Goal: Task Accomplishment & Management: Manage account settings

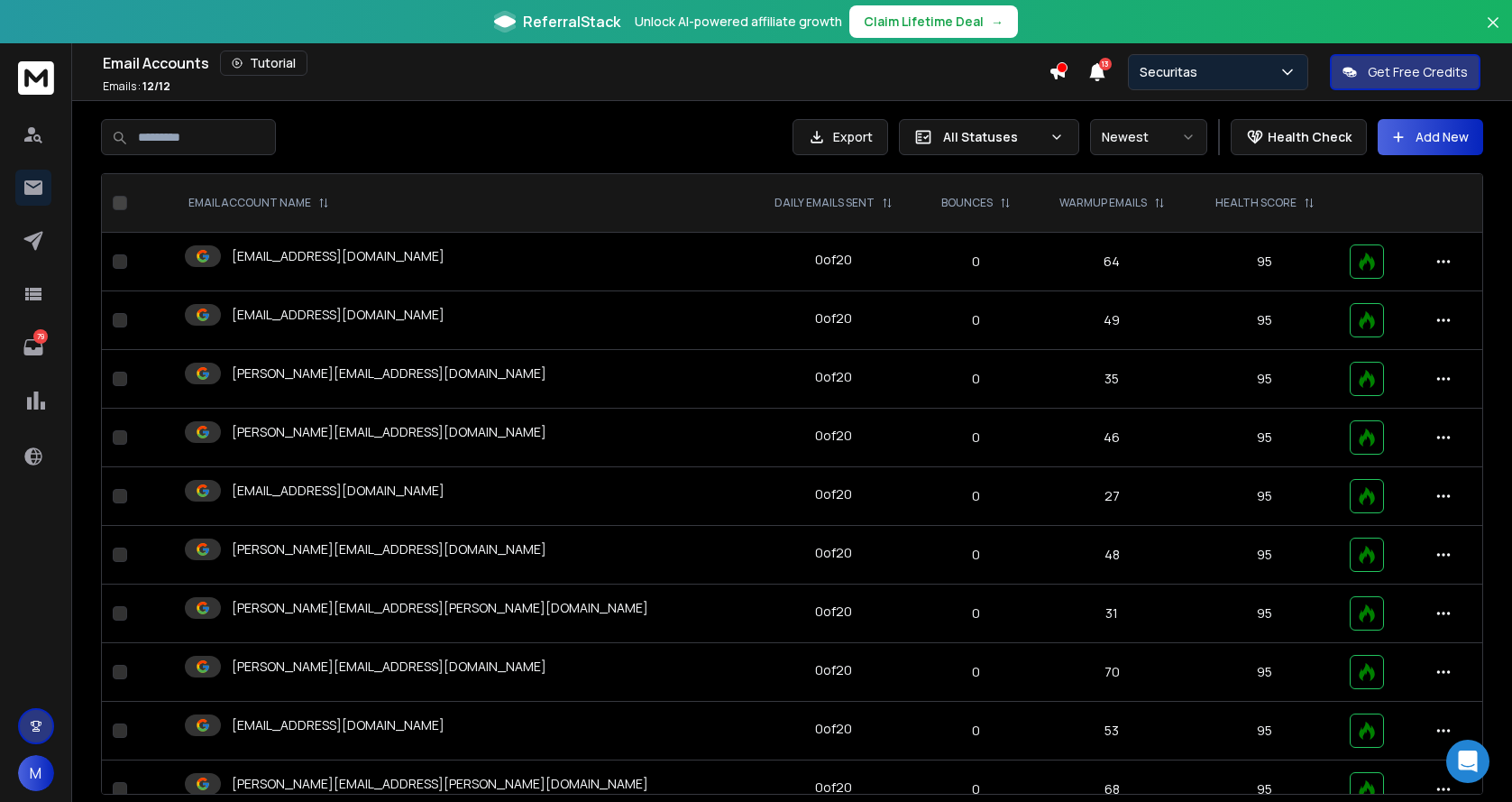
click at [1210, 78] on div "Securitas" at bounding box center [1218, 72] width 157 height 18
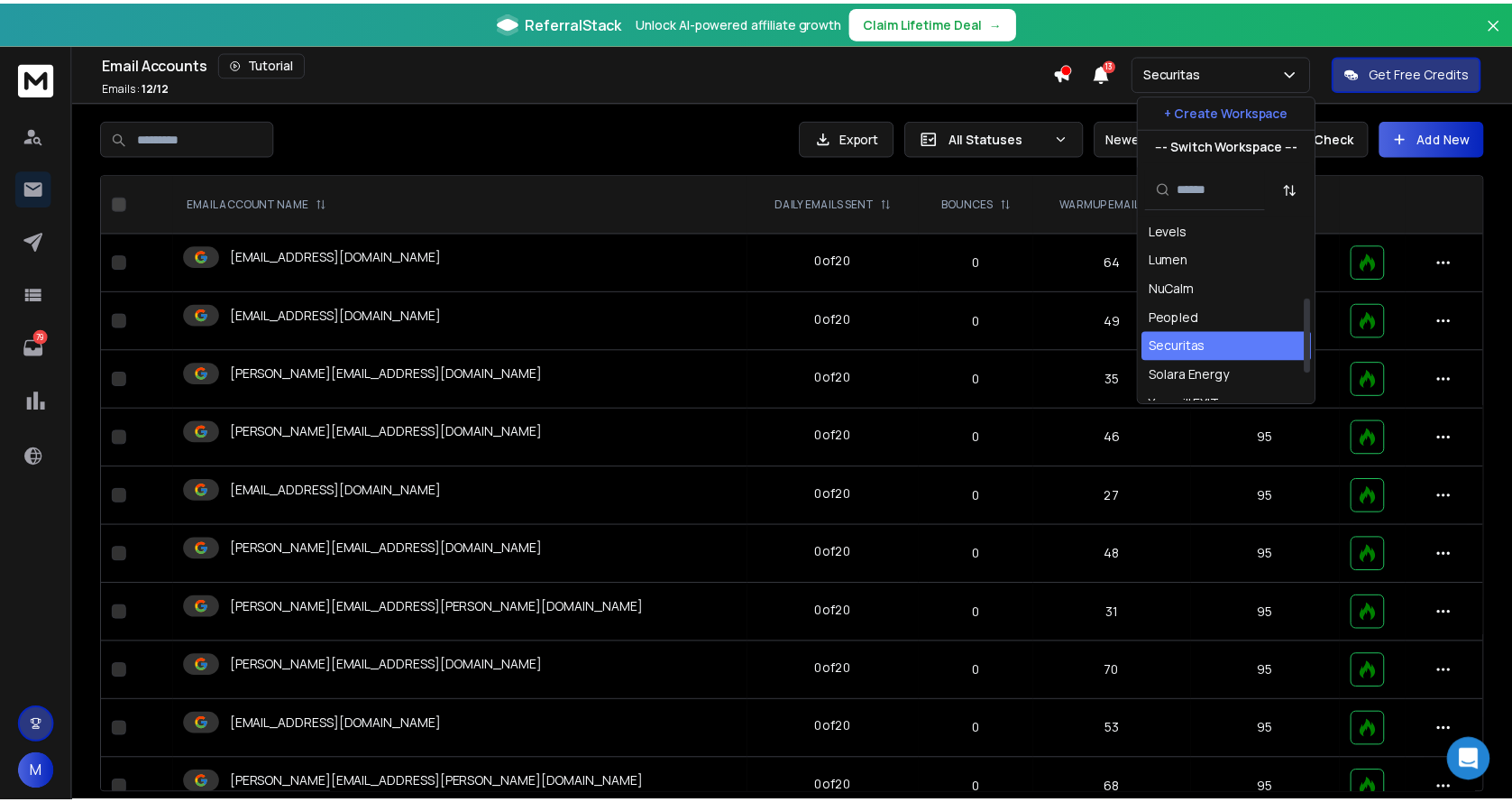
scroll to position [252, 0]
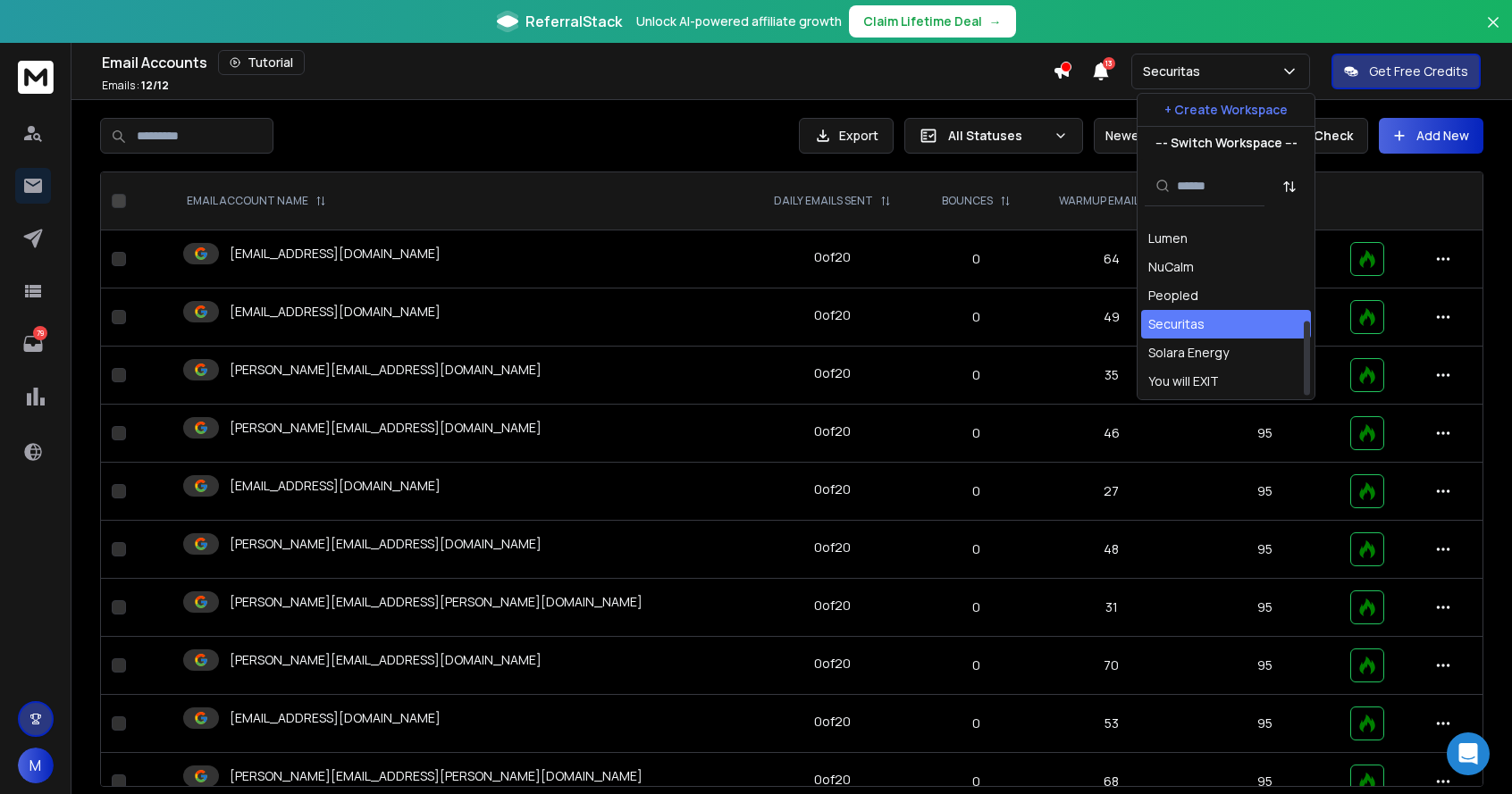
click at [1229, 328] on div "Securitas" at bounding box center [1226, 325] width 170 height 29
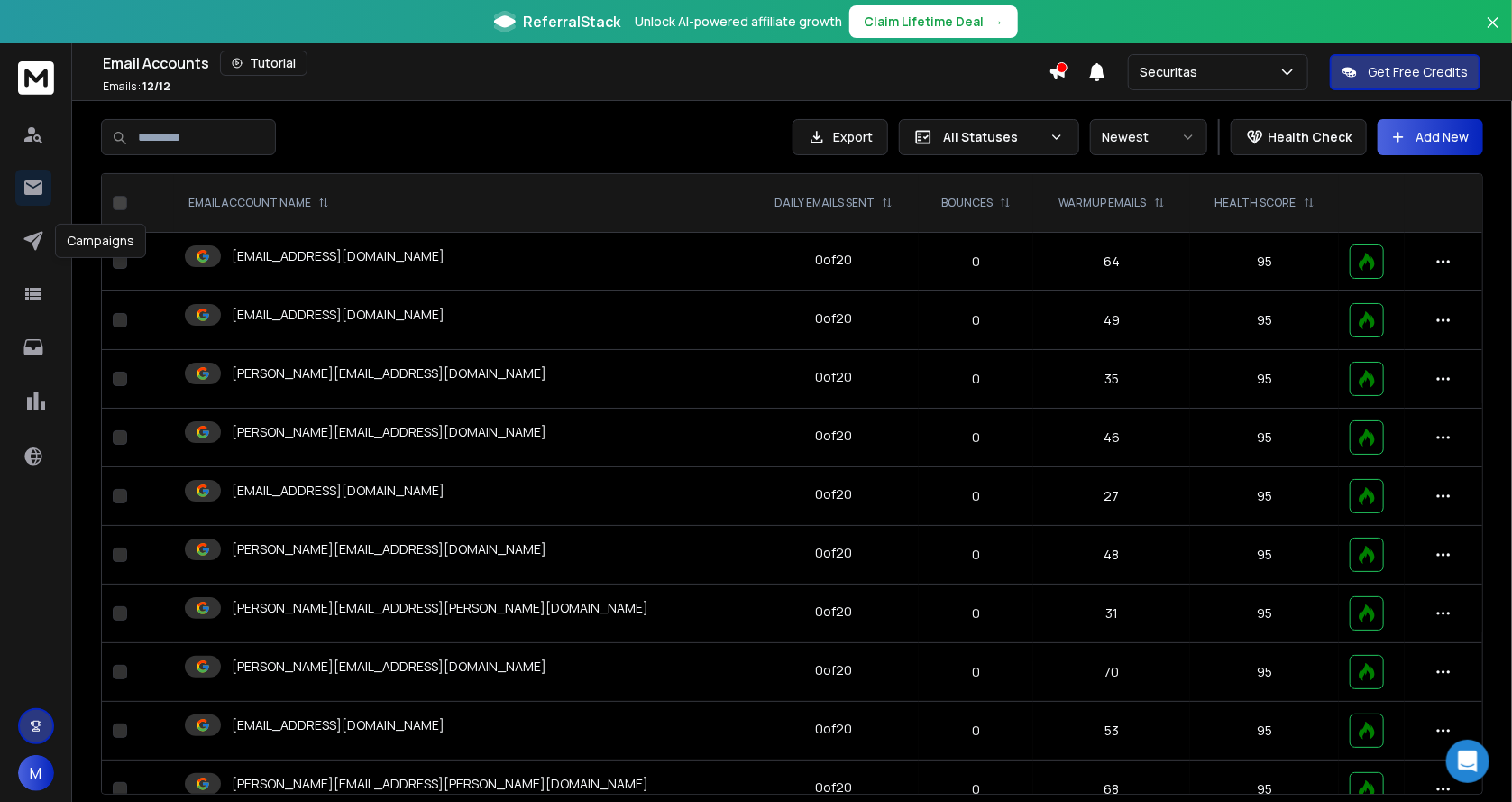
click at [35, 251] on link at bounding box center [33, 240] width 36 height 36
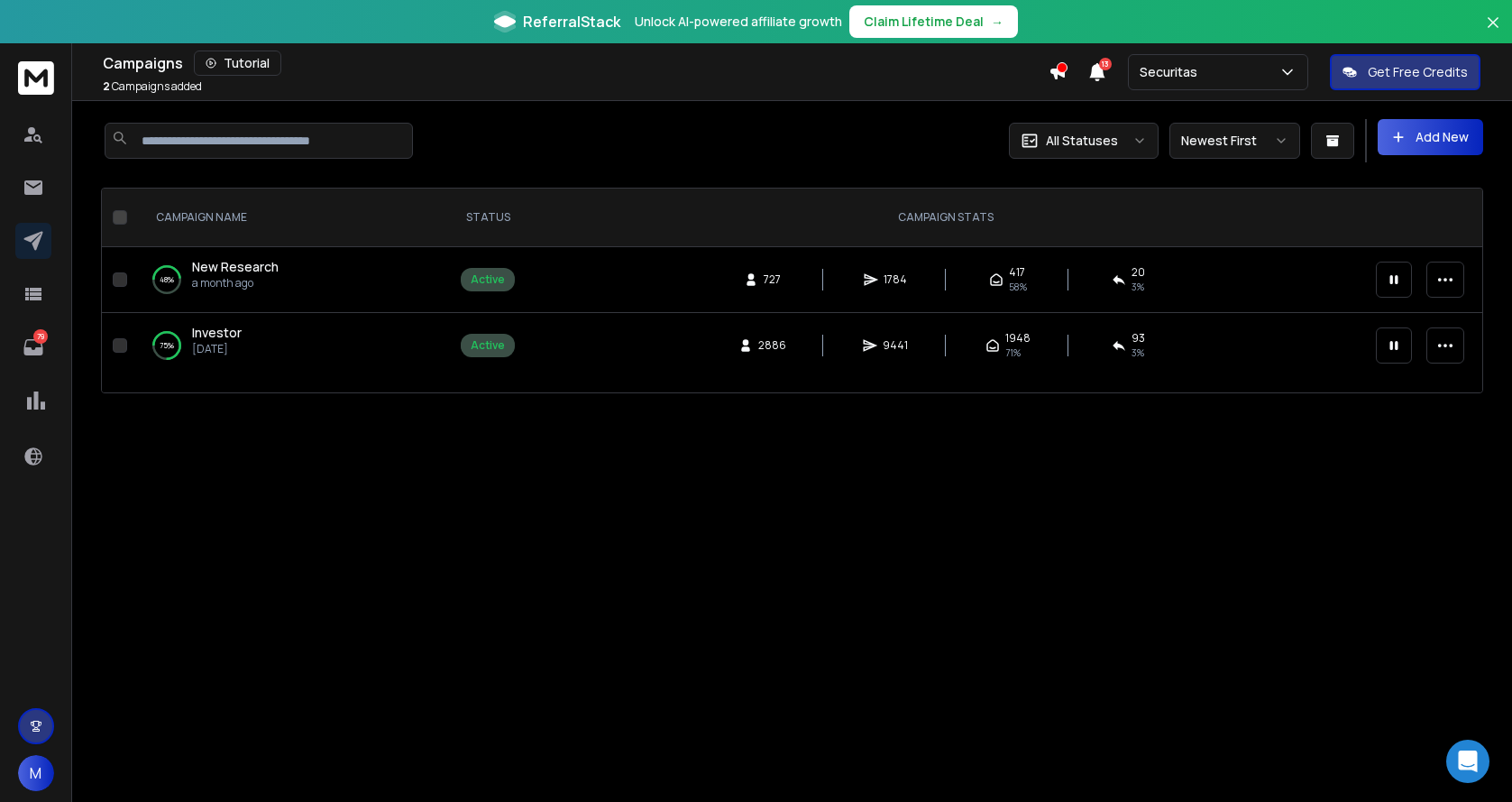
click at [242, 359] on div "Investor [DATE]" at bounding box center [216, 344] width 49 height 43
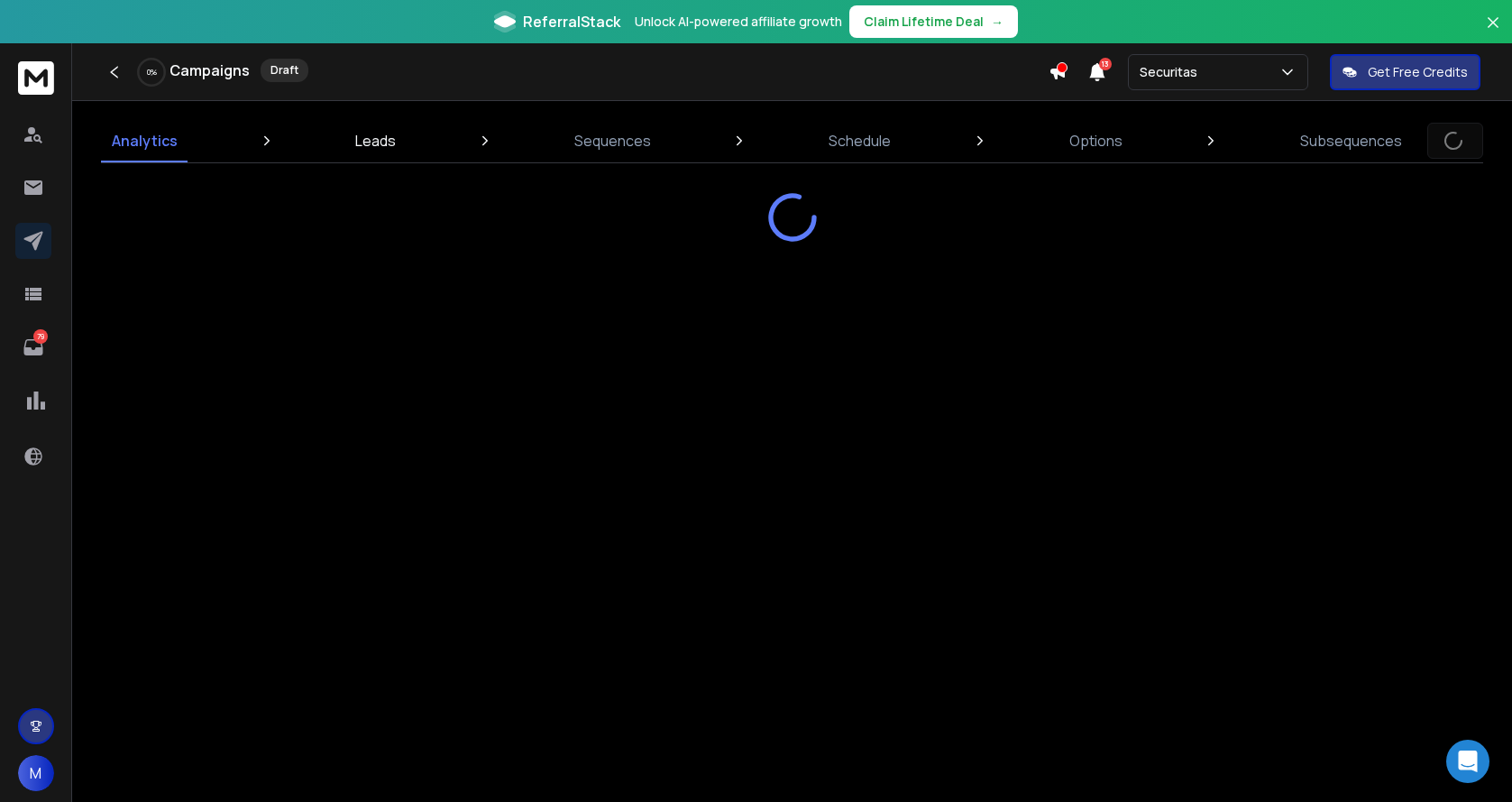
click at [384, 151] on p "Leads" at bounding box center [375, 141] width 40 height 22
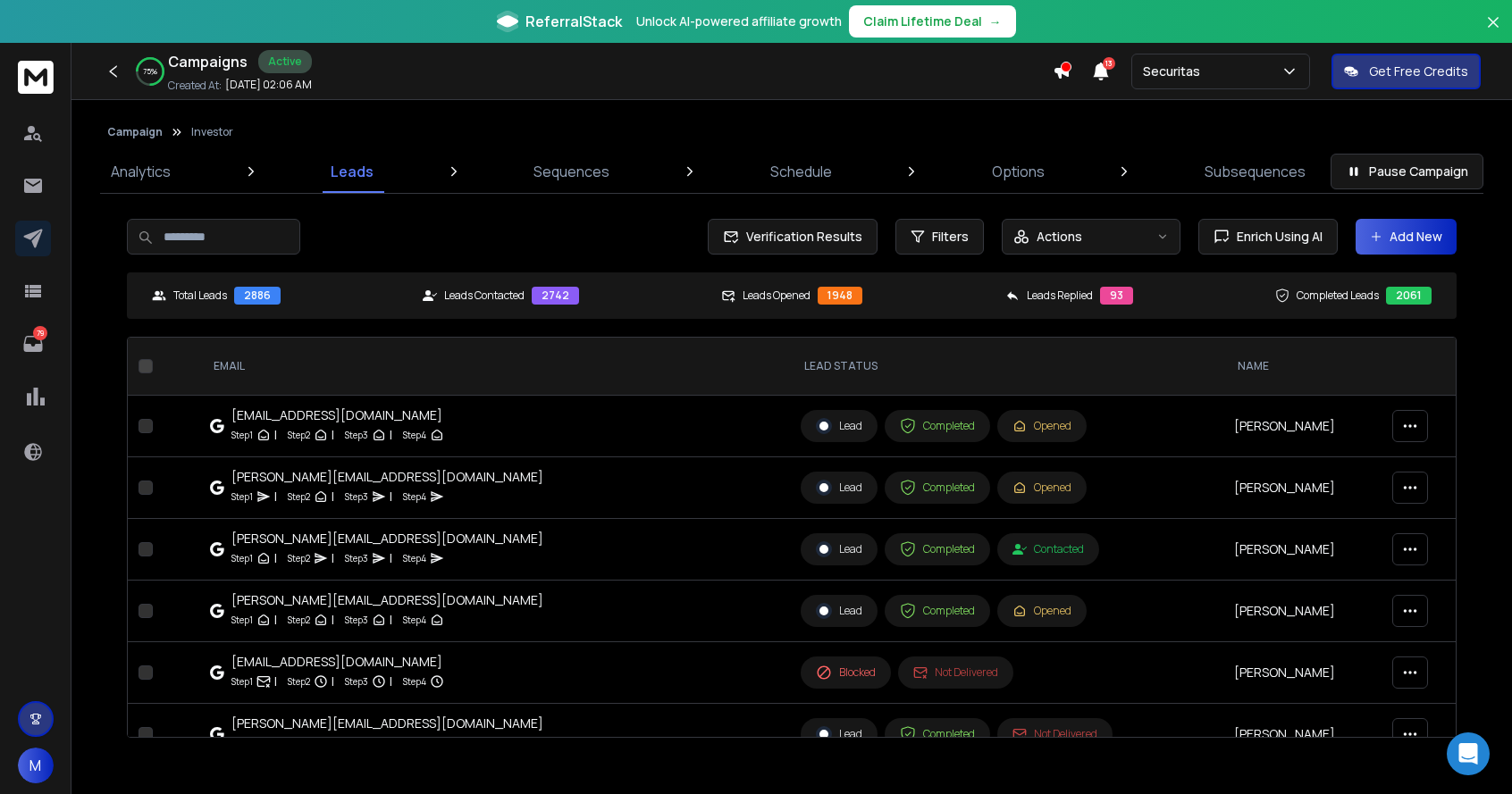
click at [1386, 230] on button "Add New" at bounding box center [1406, 236] width 101 height 35
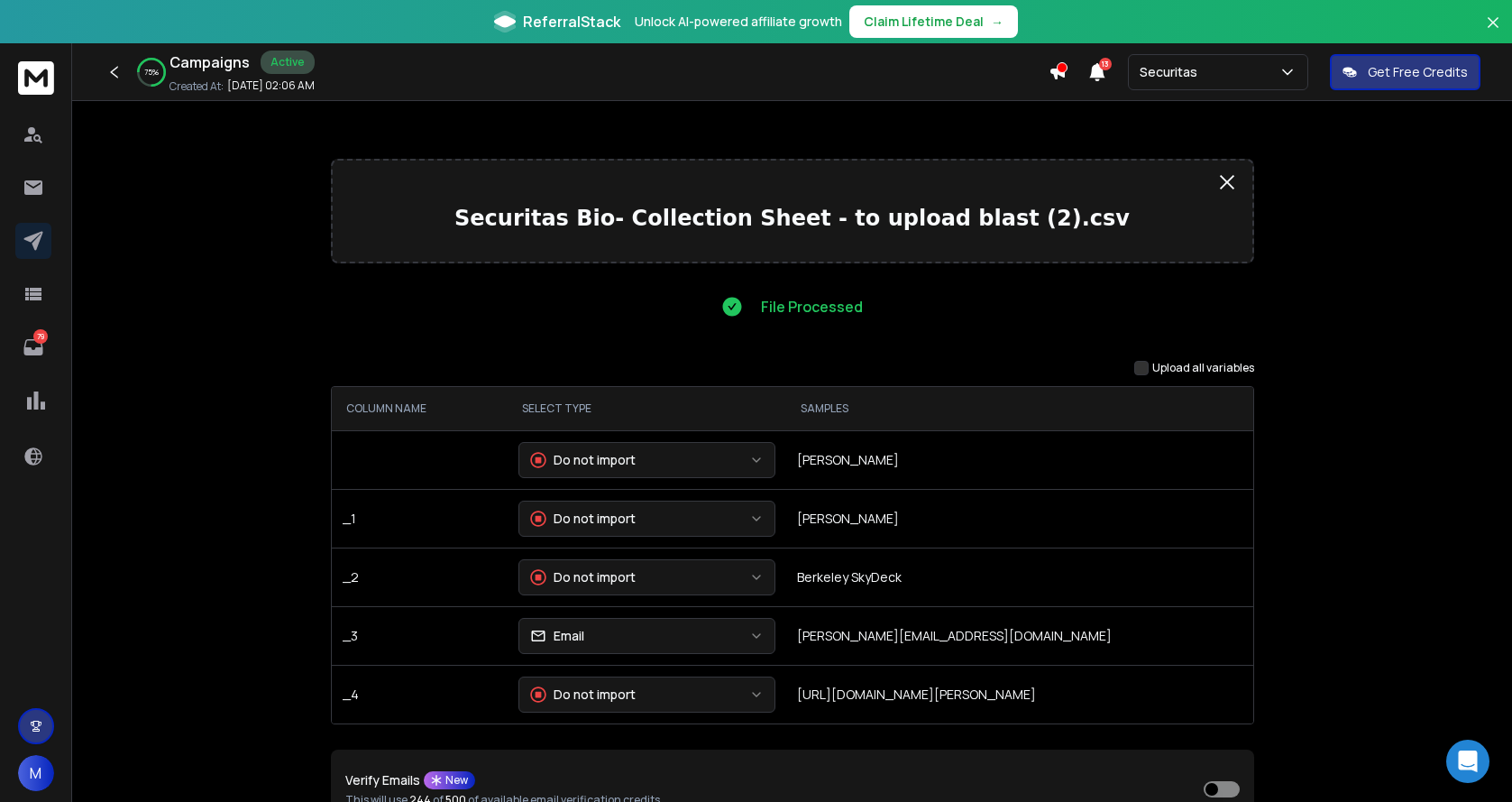
click at [524, 329] on div "Securitas Bio- Collection Sheet - to upload blast (2).csv File Processed Upload…" at bounding box center [792, 577] width 923 height 838
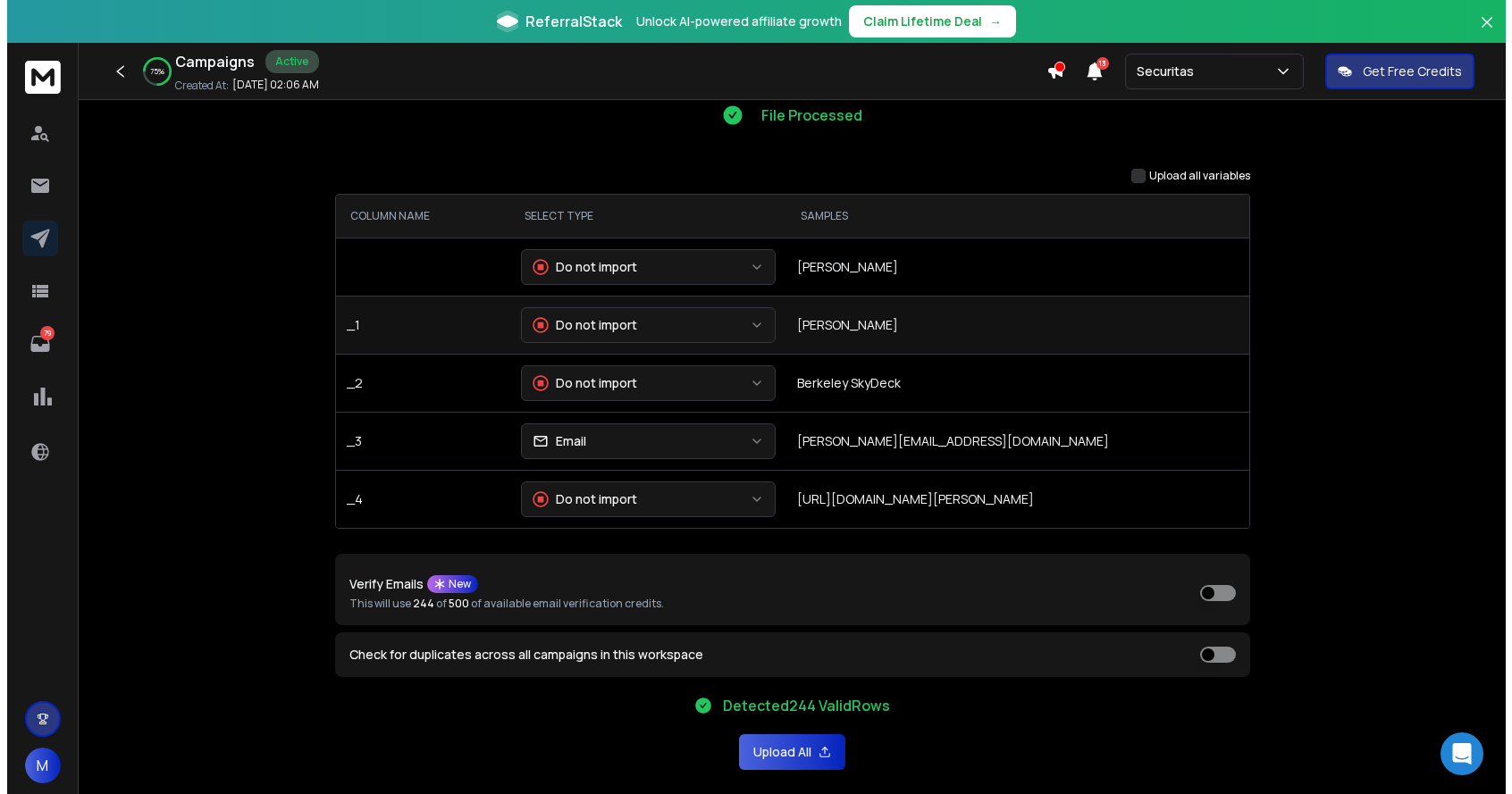
scroll to position [193, 0]
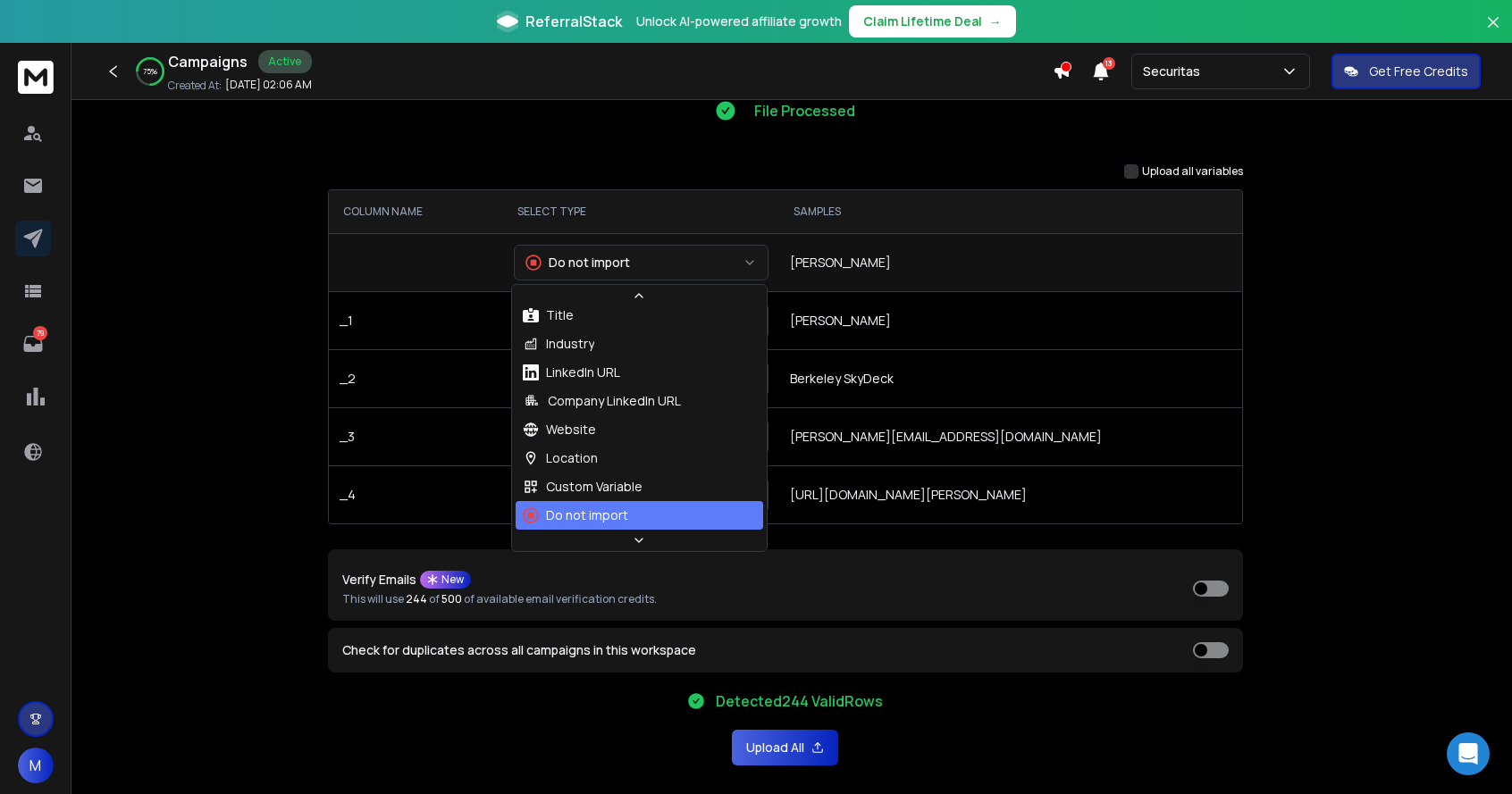
click at [600, 268] on div "Do not import" at bounding box center [578, 262] width 105 height 18
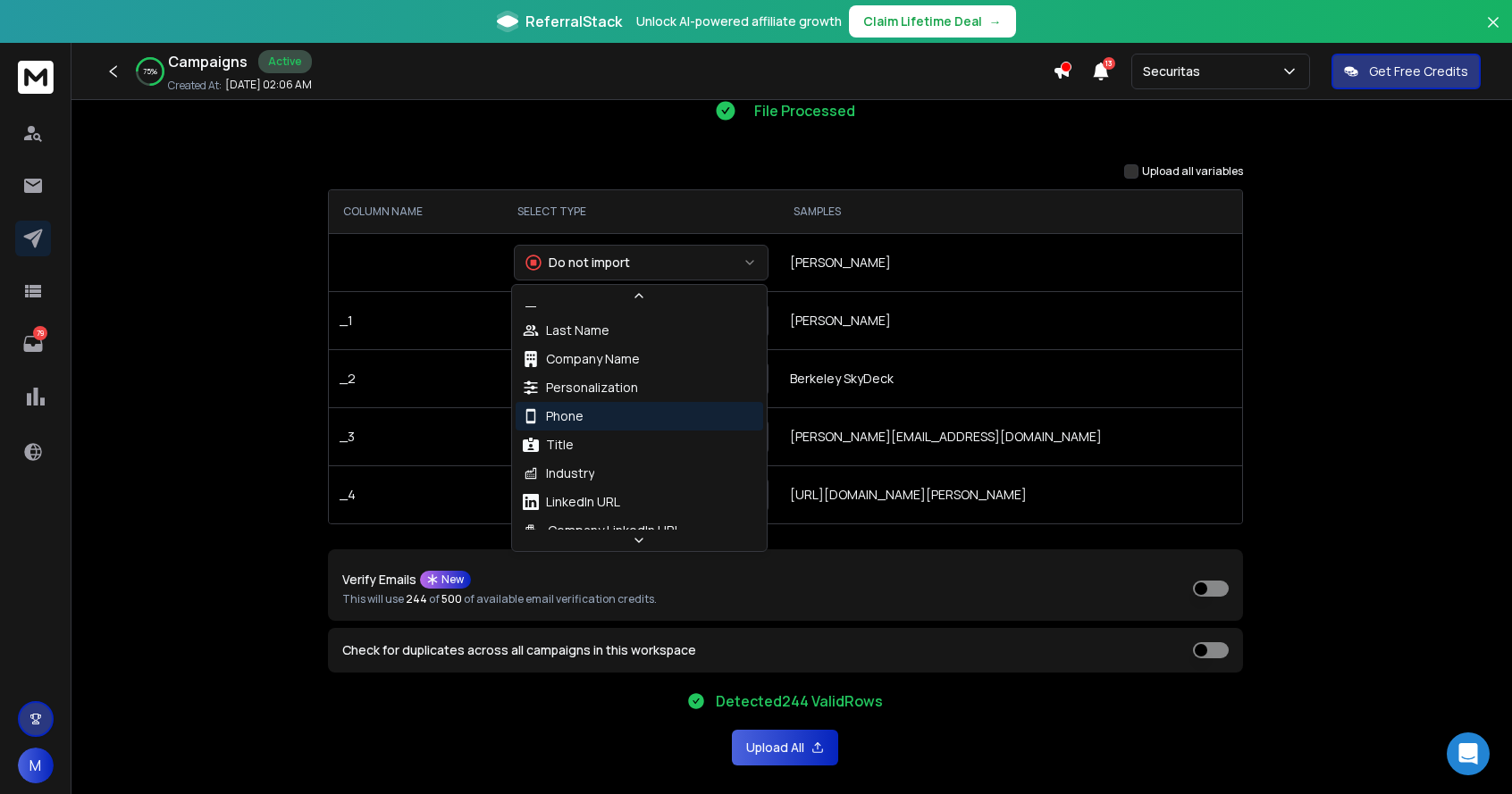
scroll to position [0, 0]
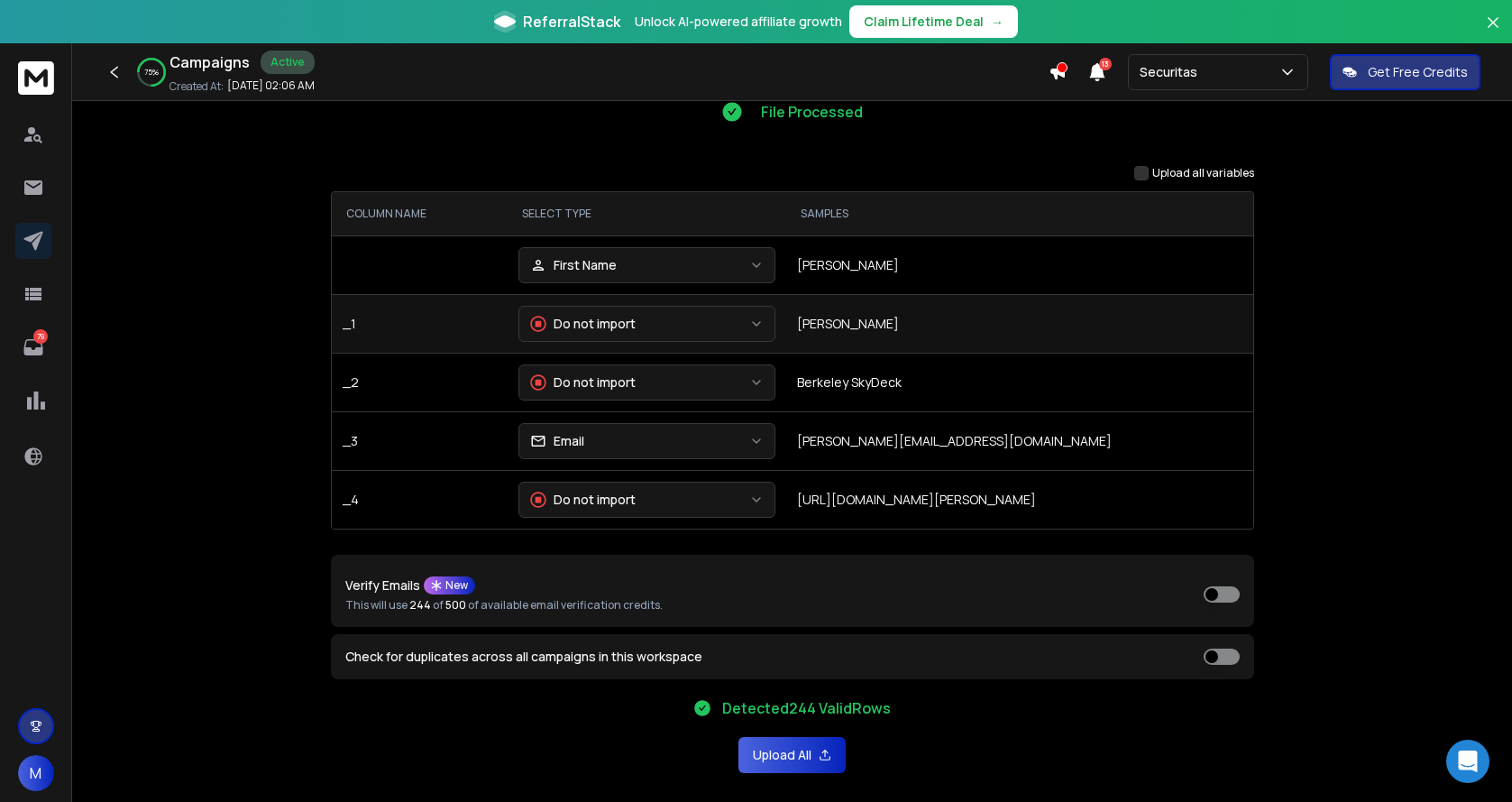
click at [567, 321] on div "Do not import" at bounding box center [583, 324] width 106 height 18
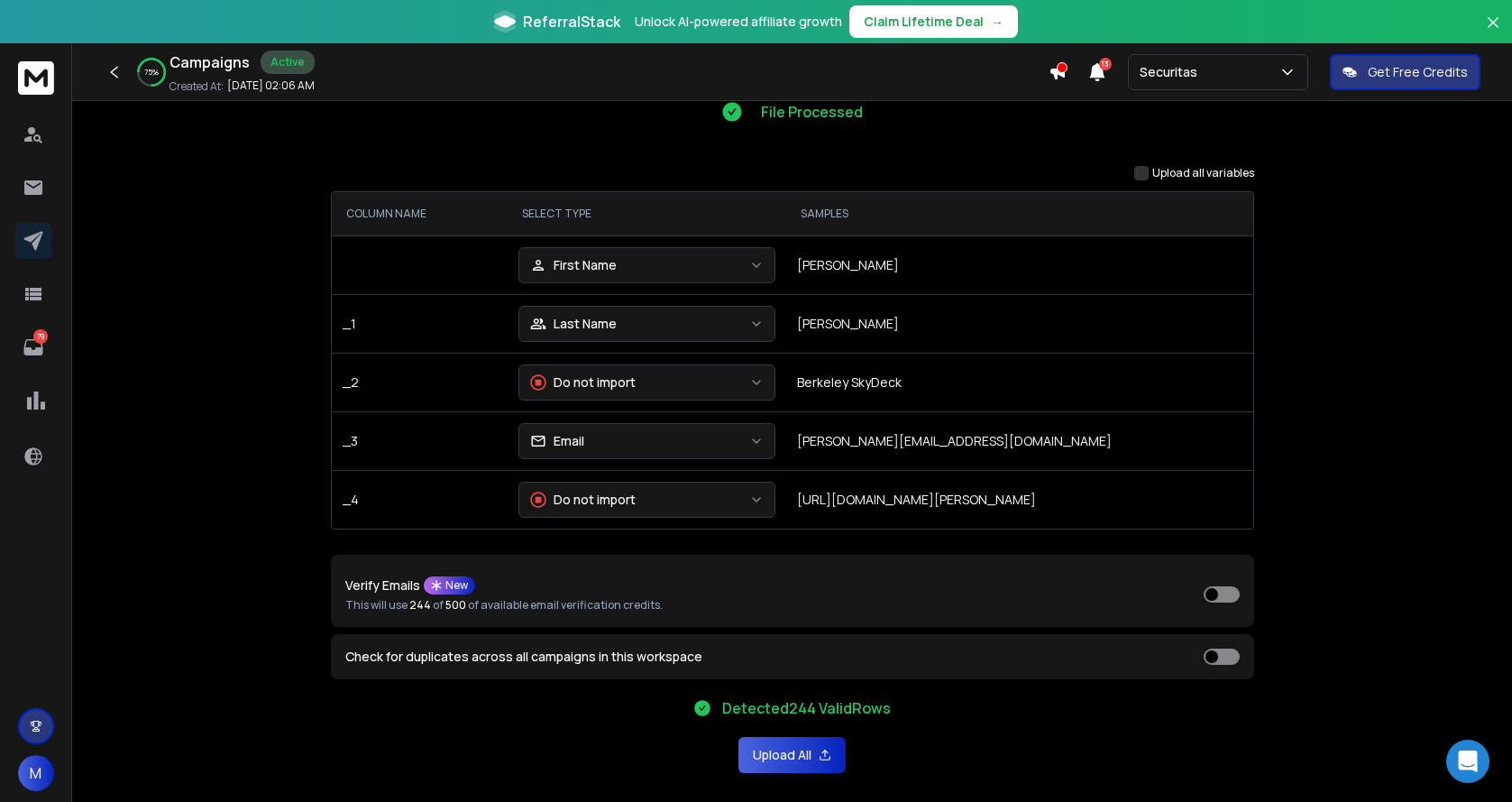
click at [221, 341] on div "Securitas Bio- Collection Sheet - to upload blast (2).csv File Processed Upload…" at bounding box center [756, 325] width 1512 height 954
click at [794, 752] on button "Upload All" at bounding box center [792, 755] width 107 height 36
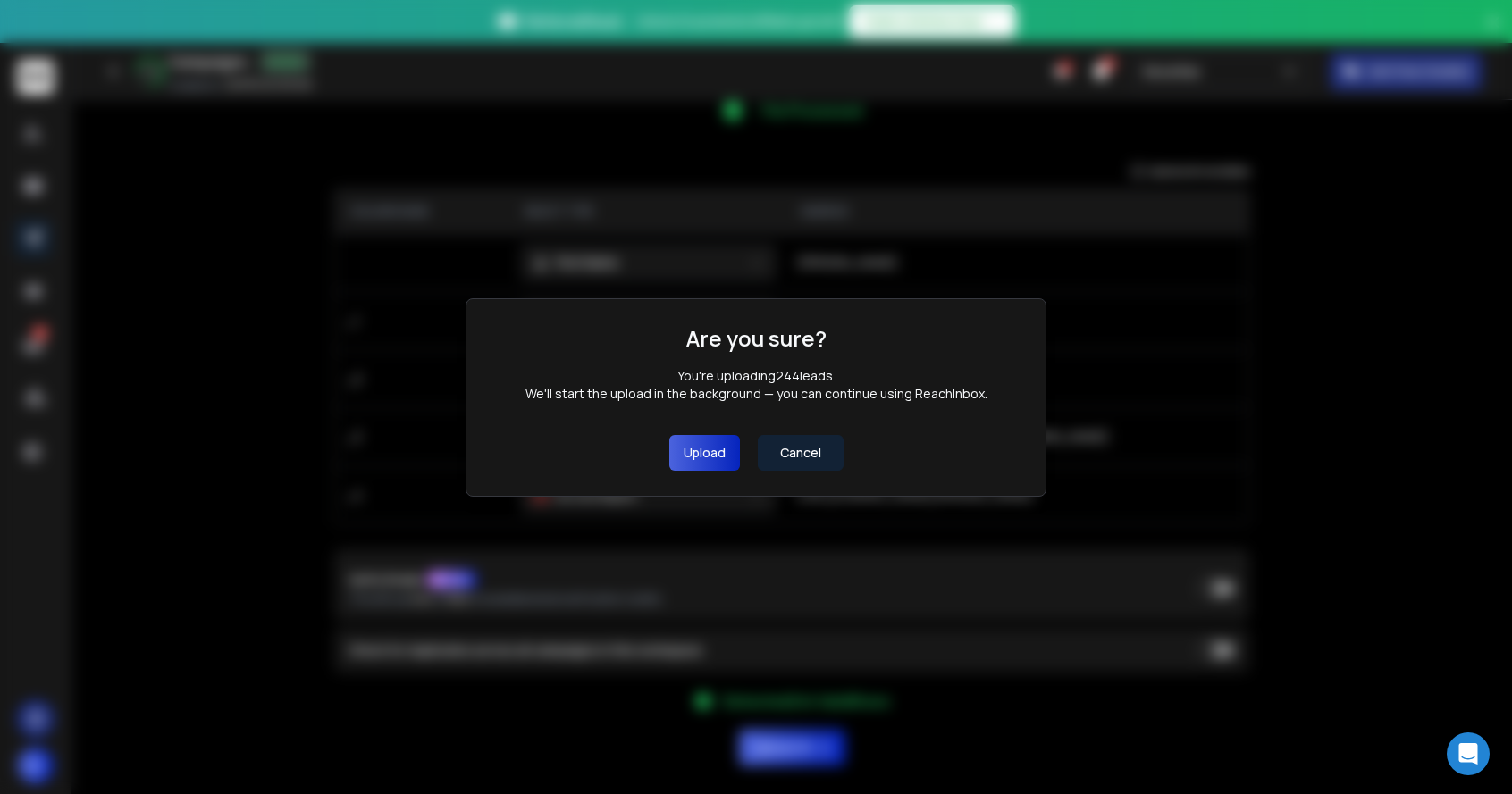
click at [729, 466] on button "Upload" at bounding box center [705, 452] width 71 height 35
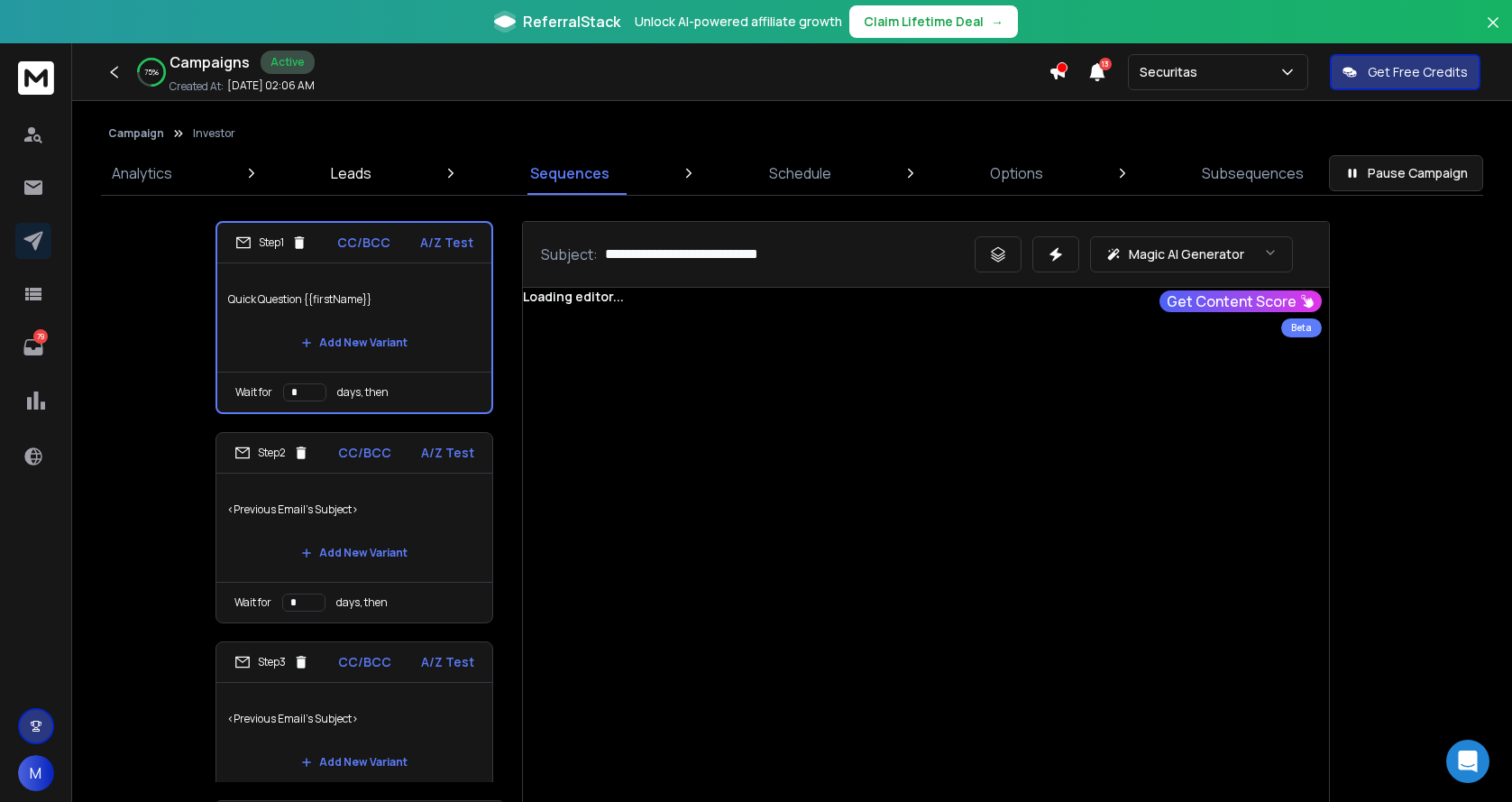
click at [354, 184] on link "Leads" at bounding box center [352, 173] width 62 height 43
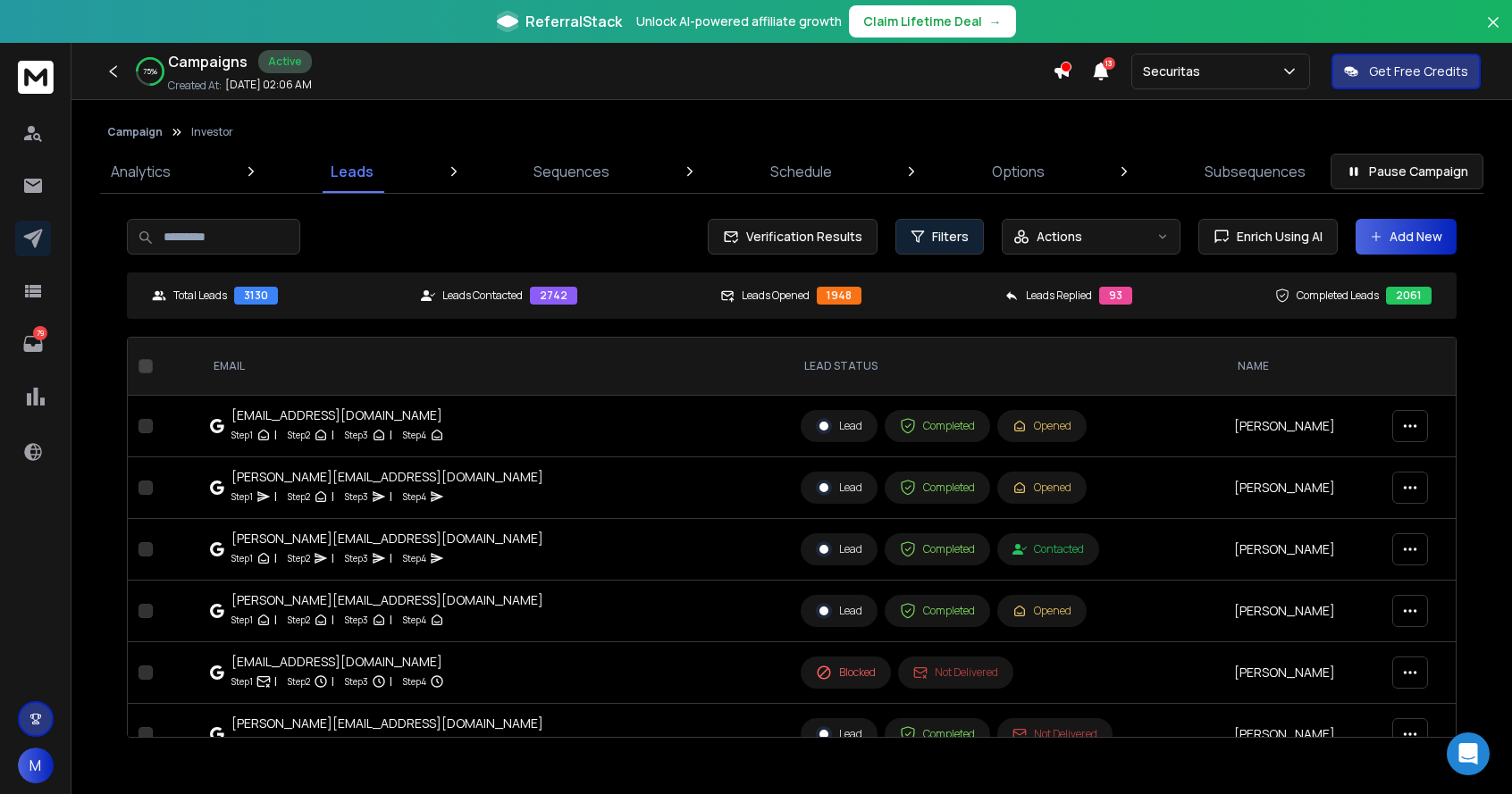
click at [955, 244] on span "Filters" at bounding box center [950, 237] width 36 height 18
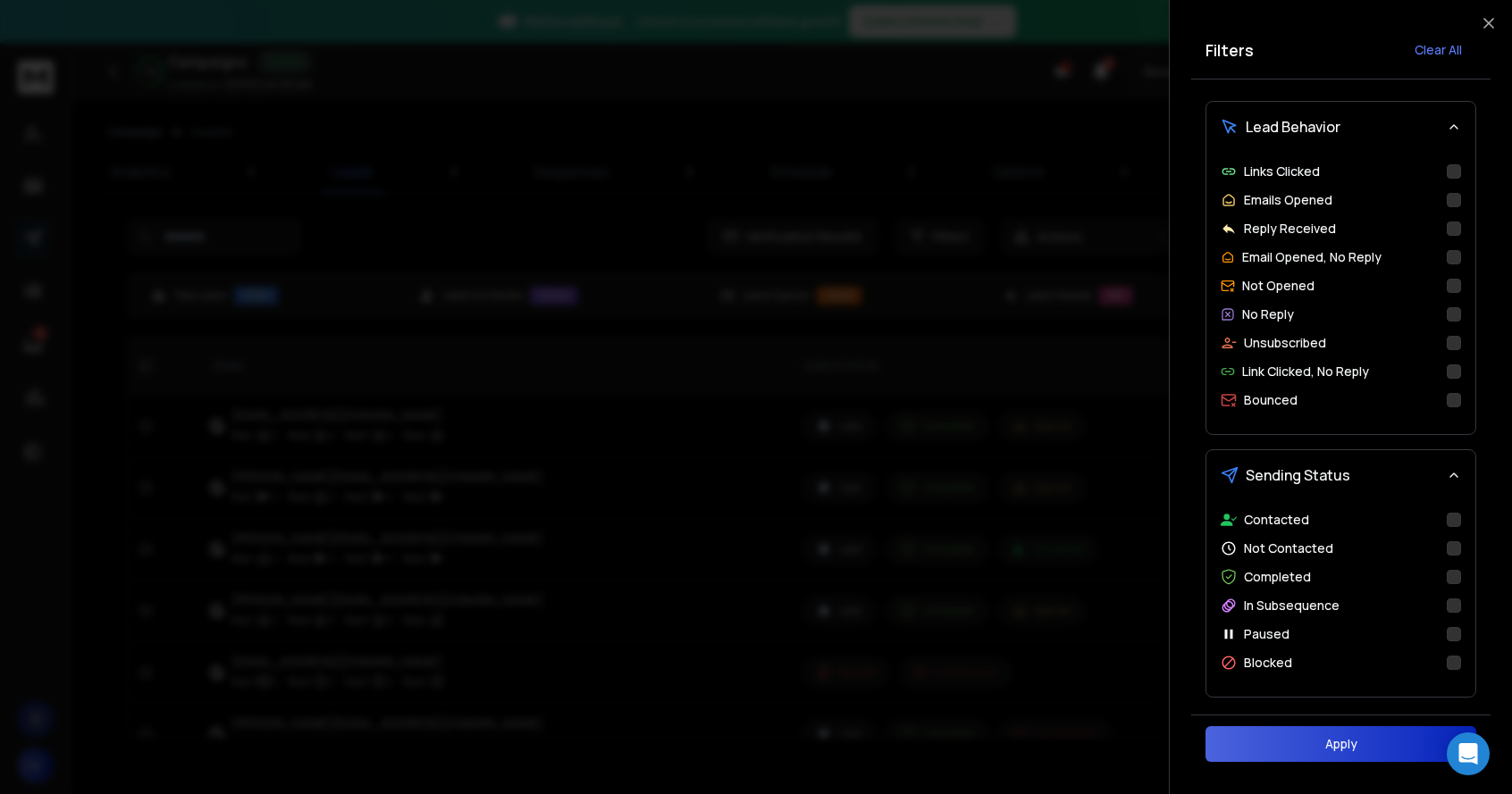
click at [1293, 549] on p "Not Contacted" at bounding box center [1288, 548] width 90 height 18
click at [1447, 549] on button "Not Contacted" at bounding box center [1454, 548] width 14 height 14
click at [1278, 732] on button "Apply" at bounding box center [1340, 743] width 271 height 35
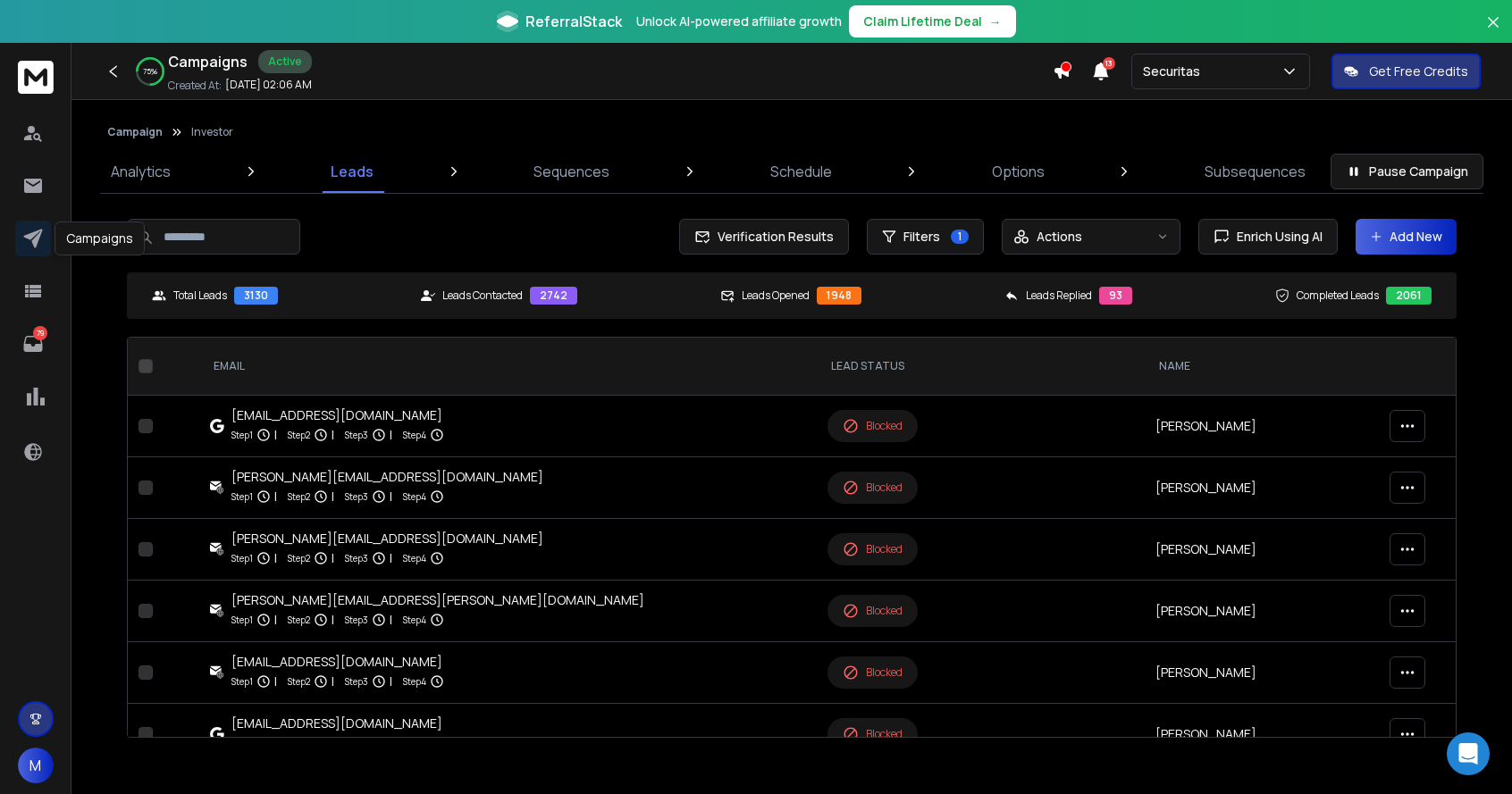
click at [39, 249] on link at bounding box center [33, 238] width 35 height 35
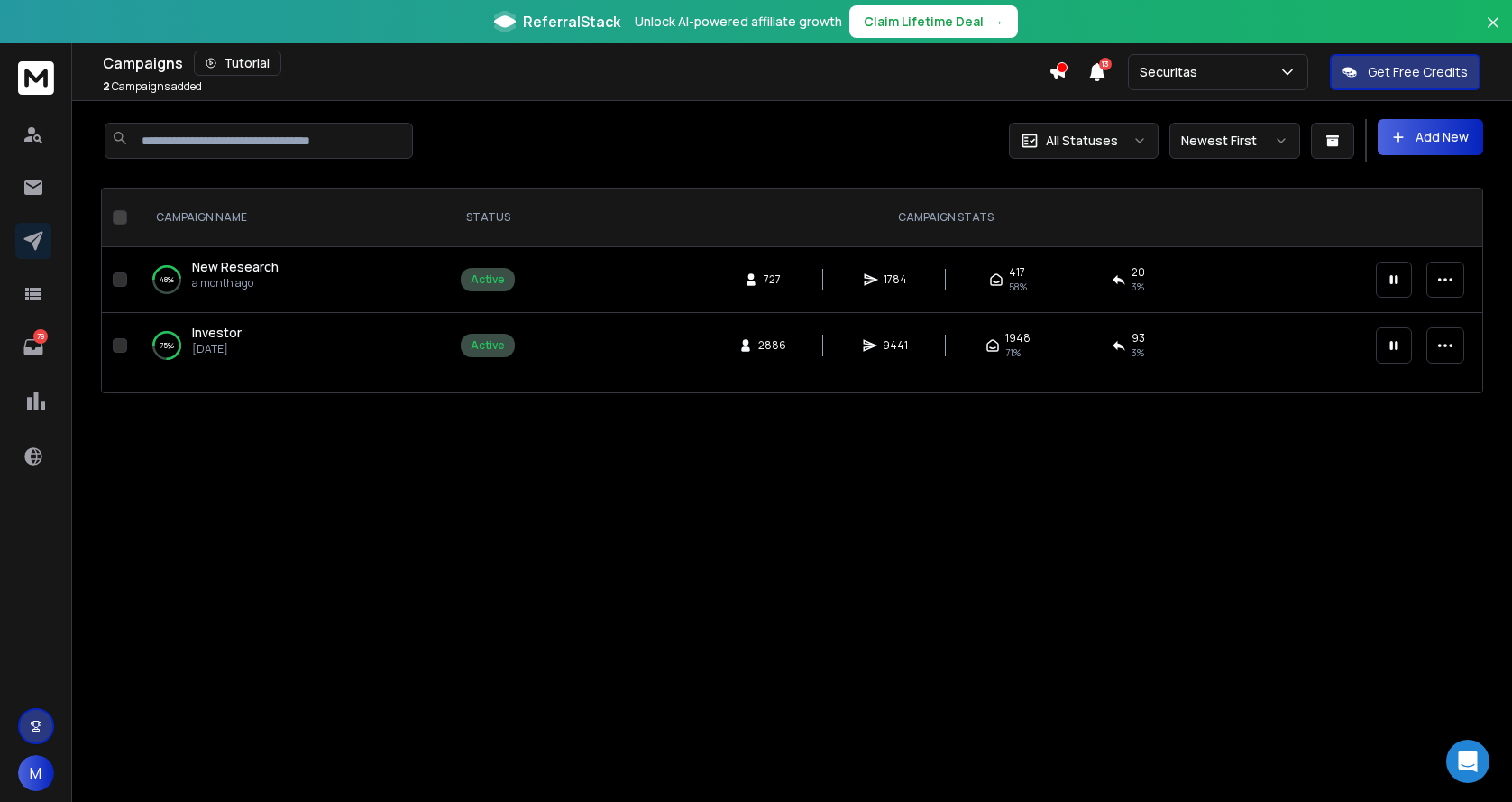
click at [301, 282] on div "48 % New Research a month ago" at bounding box center [292, 279] width 279 height 43
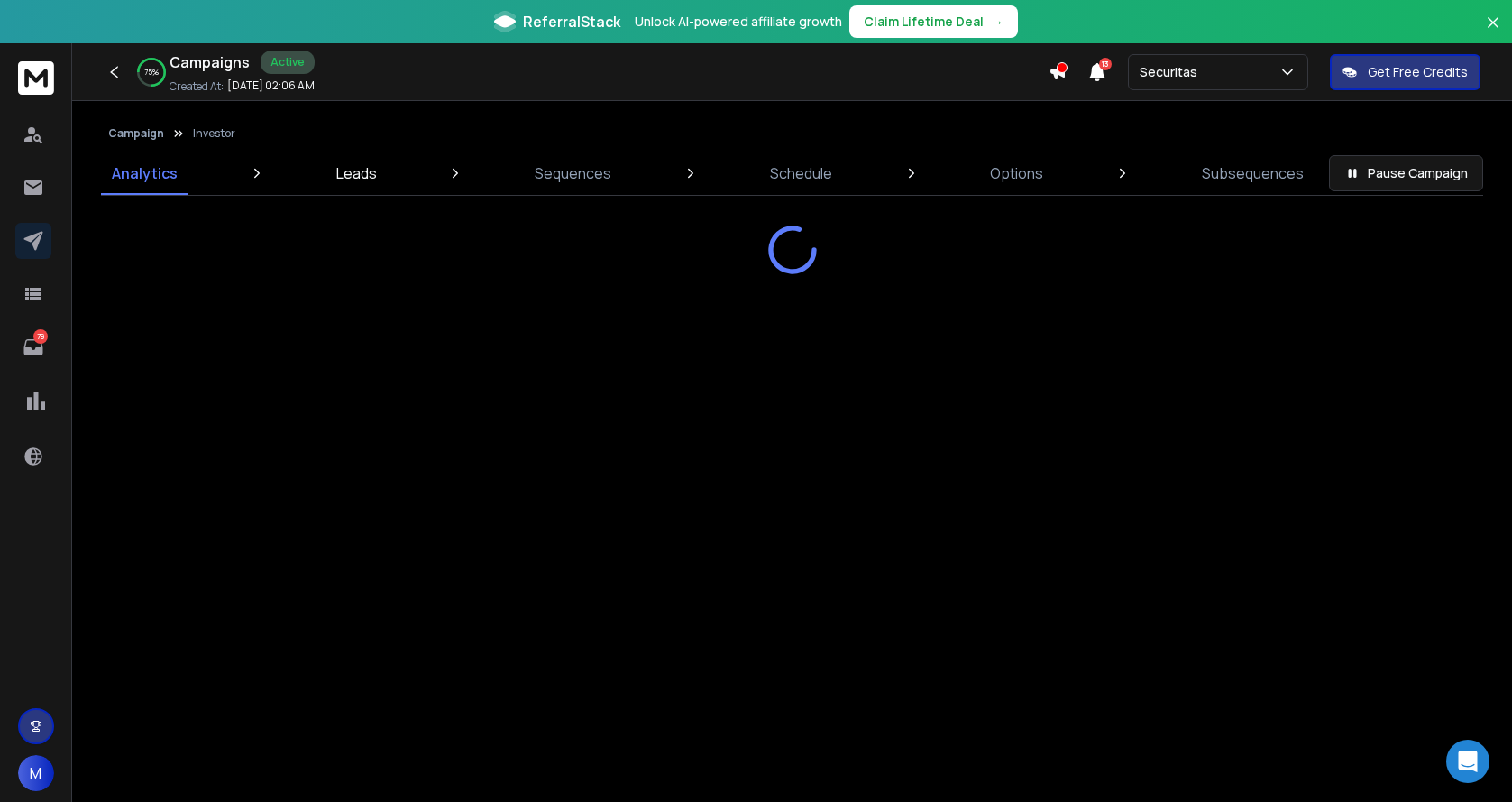
click at [367, 170] on p "Leads" at bounding box center [356, 174] width 40 height 22
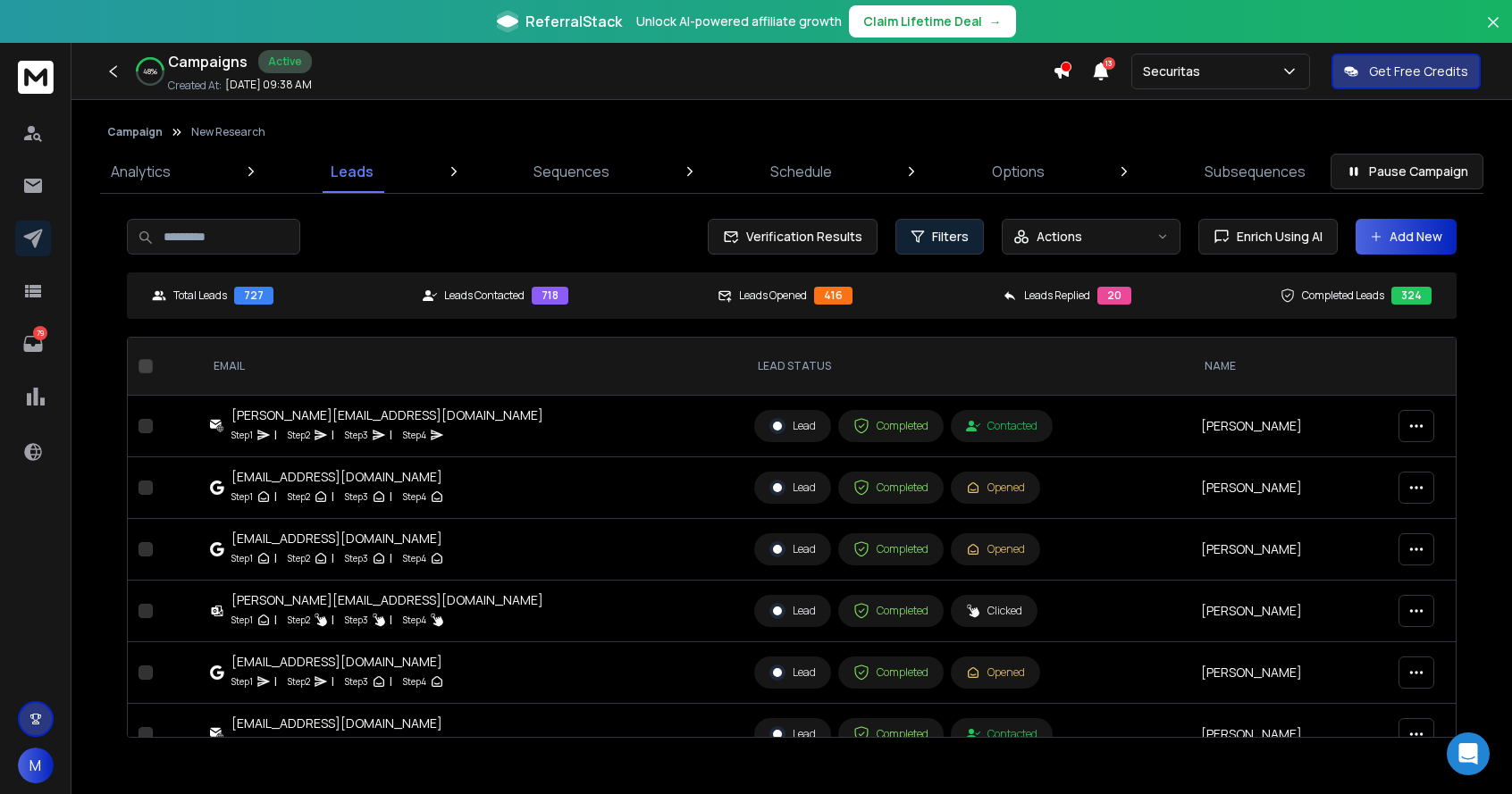
click at [936, 235] on span "Filters" at bounding box center [950, 237] width 36 height 18
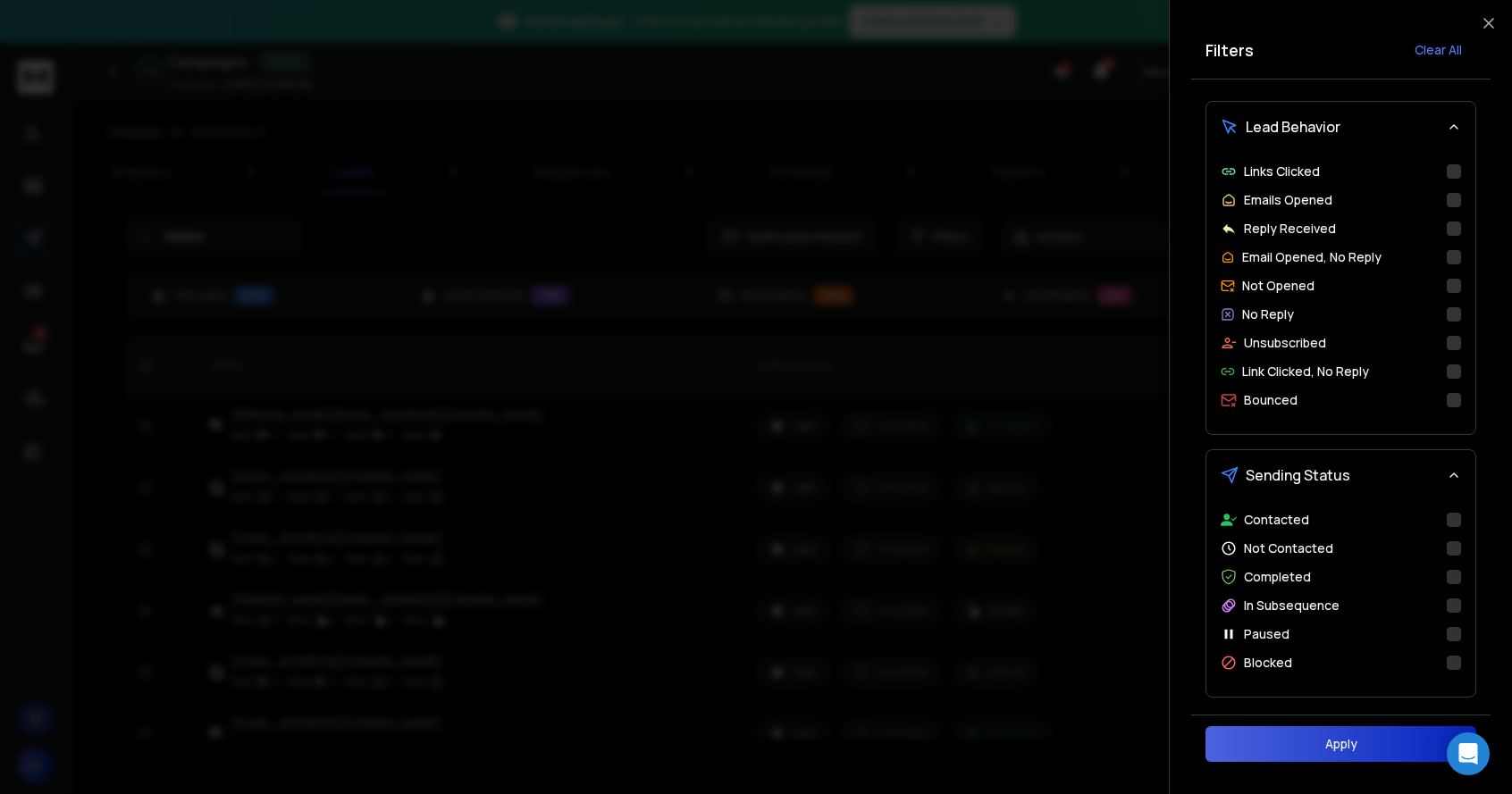
click at [1317, 549] on p "Not Contacted" at bounding box center [1288, 548] width 90 height 18
click at [1447, 549] on button "Not Contacted" at bounding box center [1454, 548] width 14 height 14
click at [1317, 735] on button "Apply" at bounding box center [1340, 743] width 271 height 35
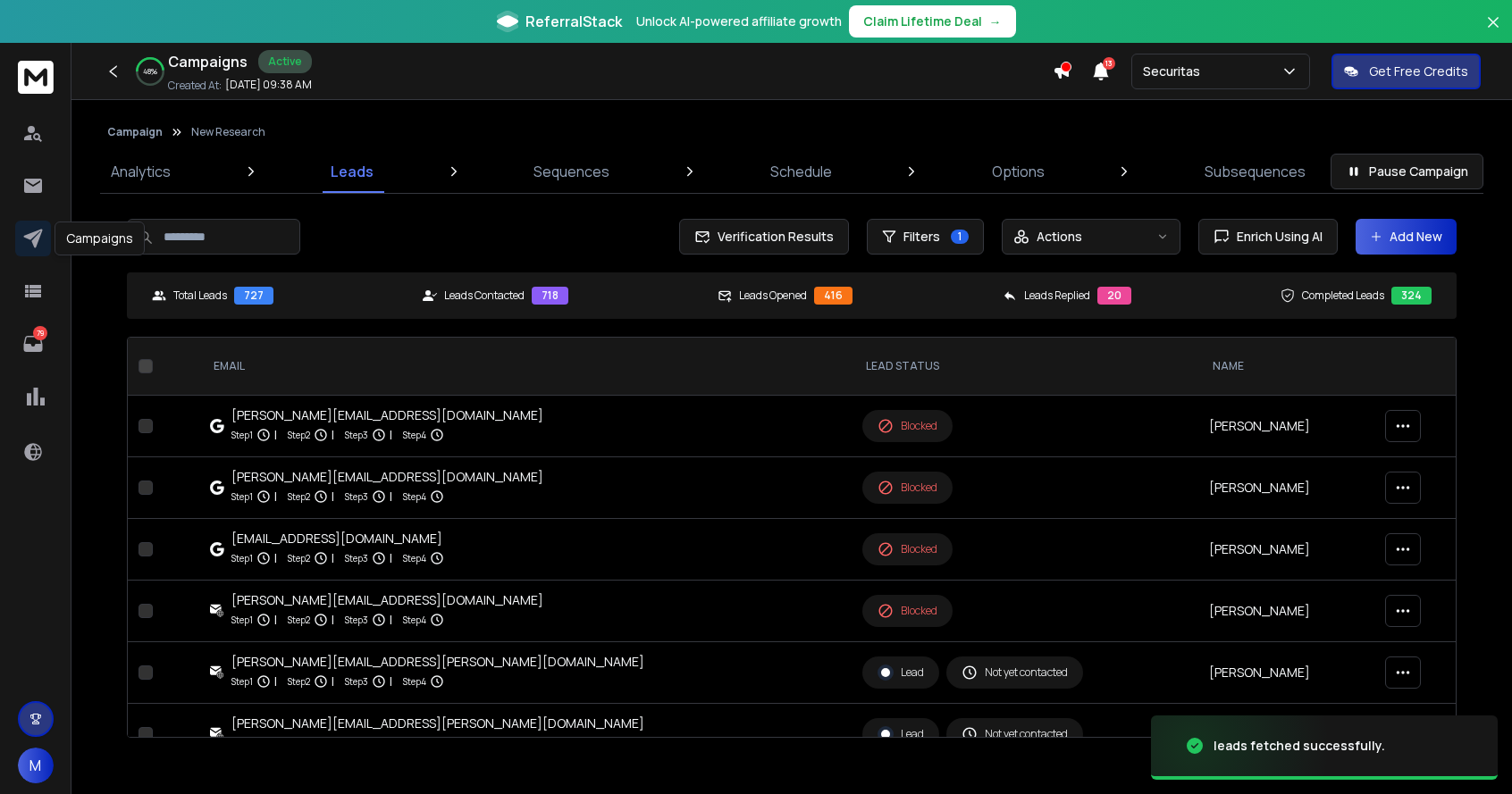
click at [38, 246] on icon at bounding box center [33, 239] width 22 height 22
